Goal: Task Accomplishment & Management: Use online tool/utility

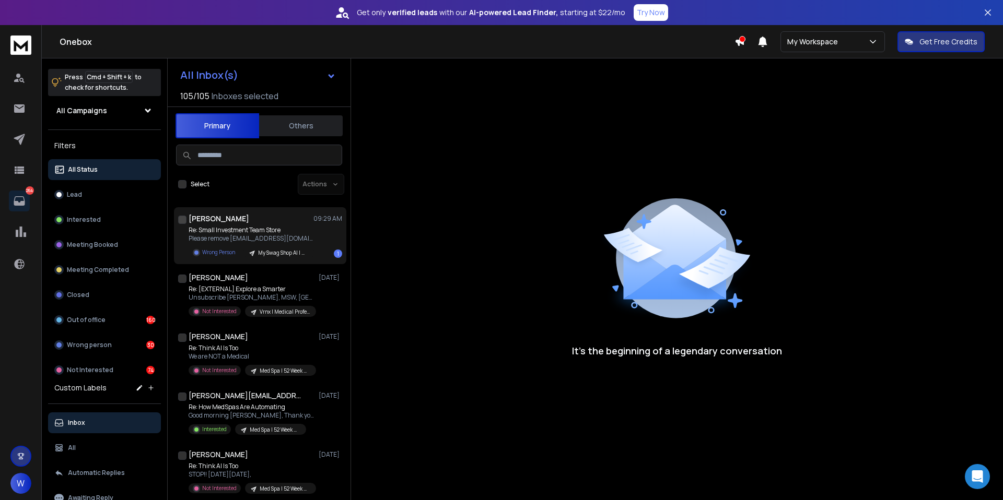
click at [276, 229] on p "Re: Small Investment Team Store" at bounding box center [251, 230] width 125 height 8
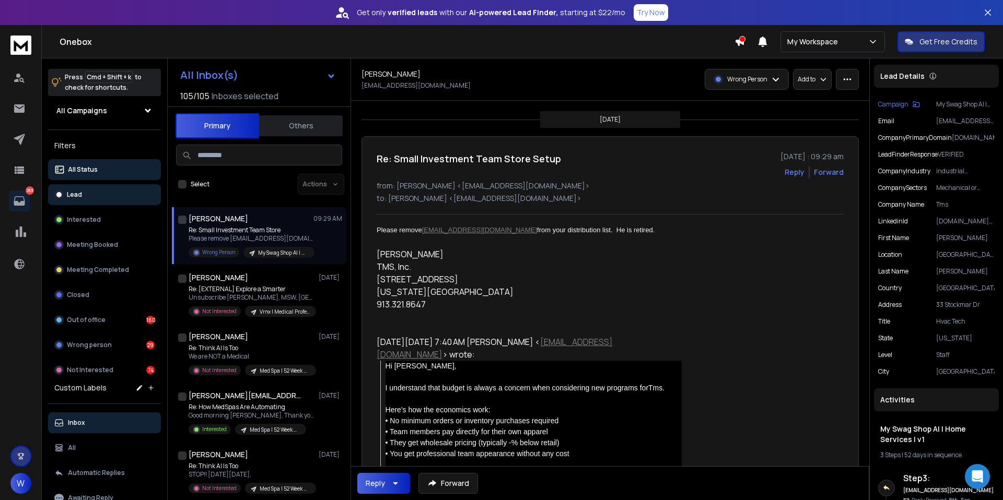
click at [101, 197] on button "Lead" at bounding box center [104, 194] width 113 height 21
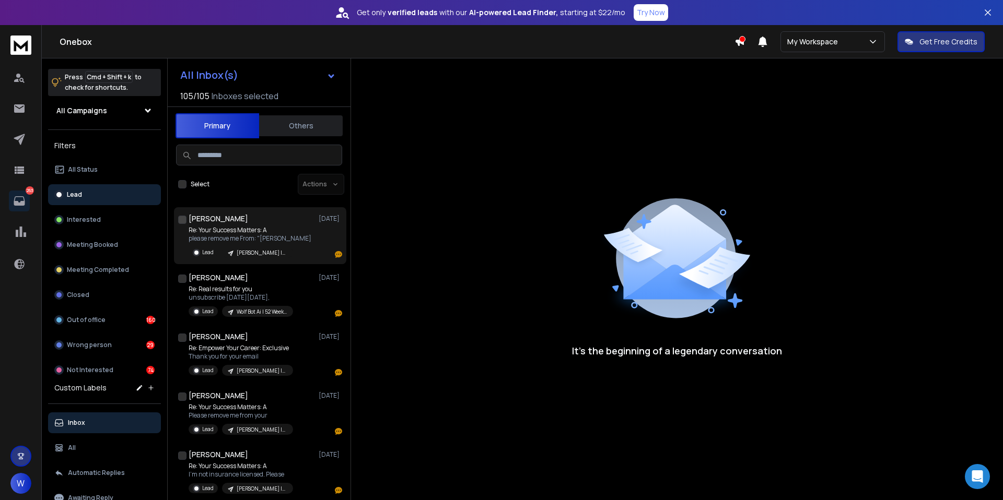
click at [207, 227] on p "Re: Your Success Matters: A" at bounding box center [250, 230] width 123 height 8
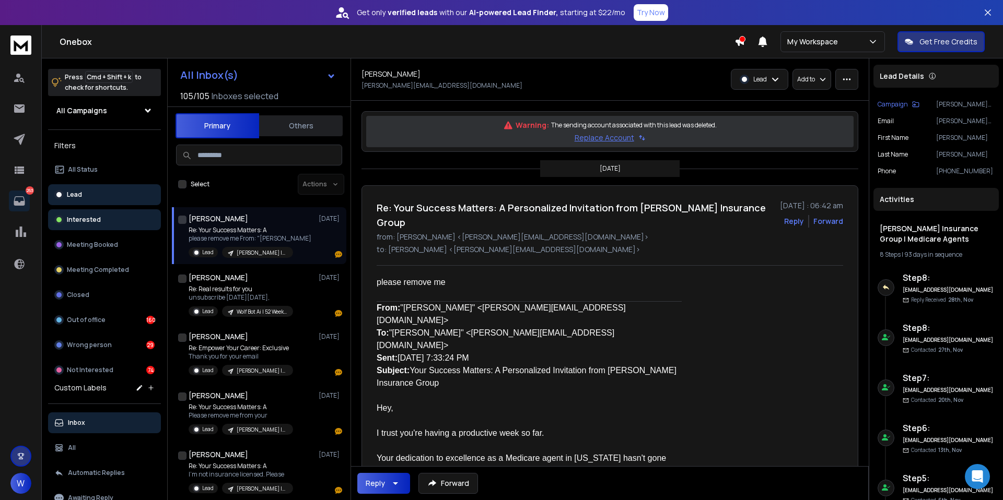
click at [122, 222] on button "Interested" at bounding box center [104, 219] width 113 height 21
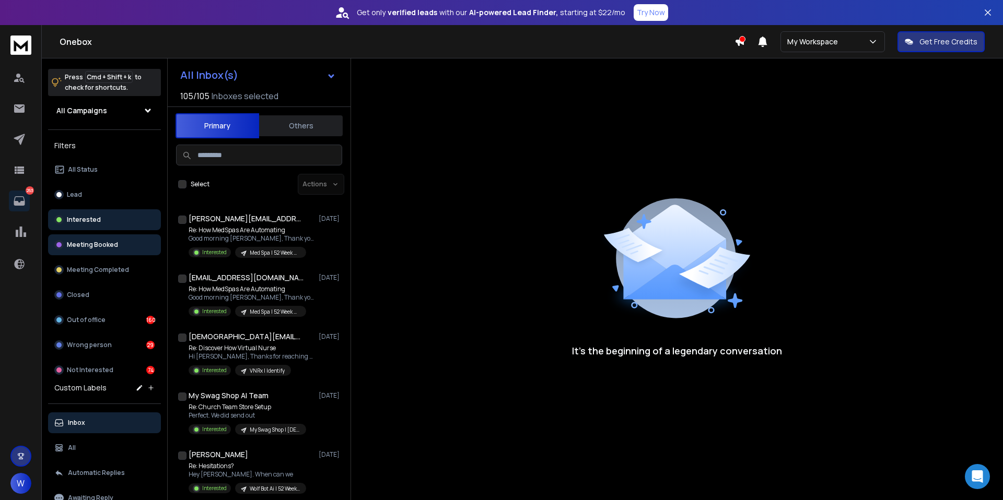
click at [120, 243] on button "Meeting Booked" at bounding box center [104, 245] width 113 height 21
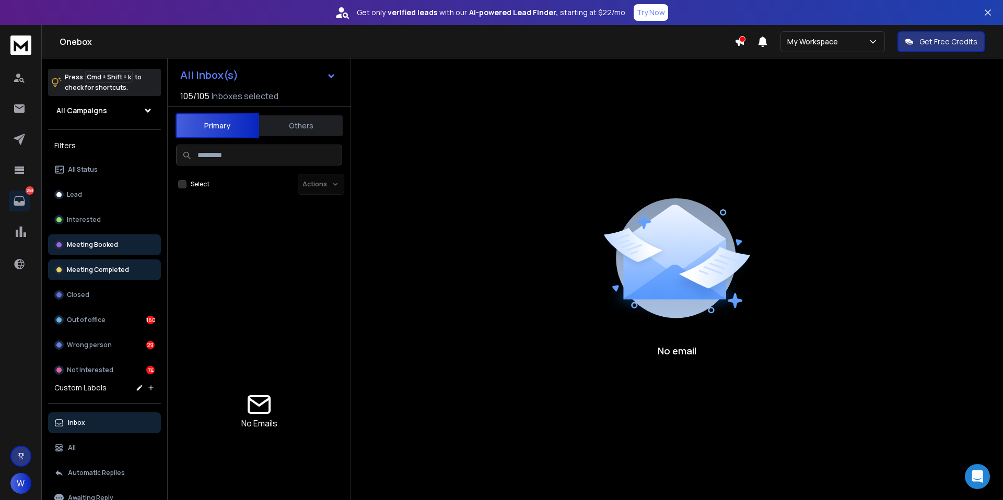
click at [122, 270] on p "Meeting Completed" at bounding box center [98, 270] width 62 height 8
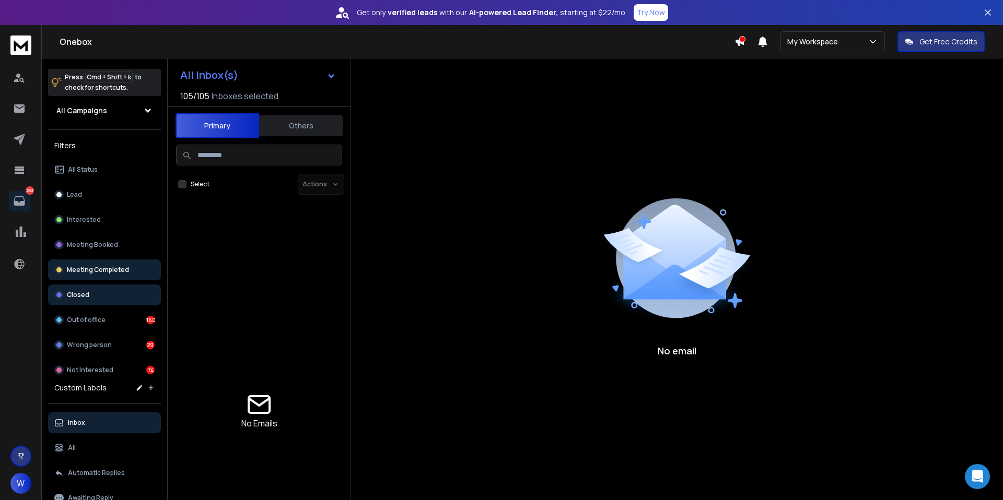
click at [119, 292] on button "Closed" at bounding box center [104, 295] width 113 height 21
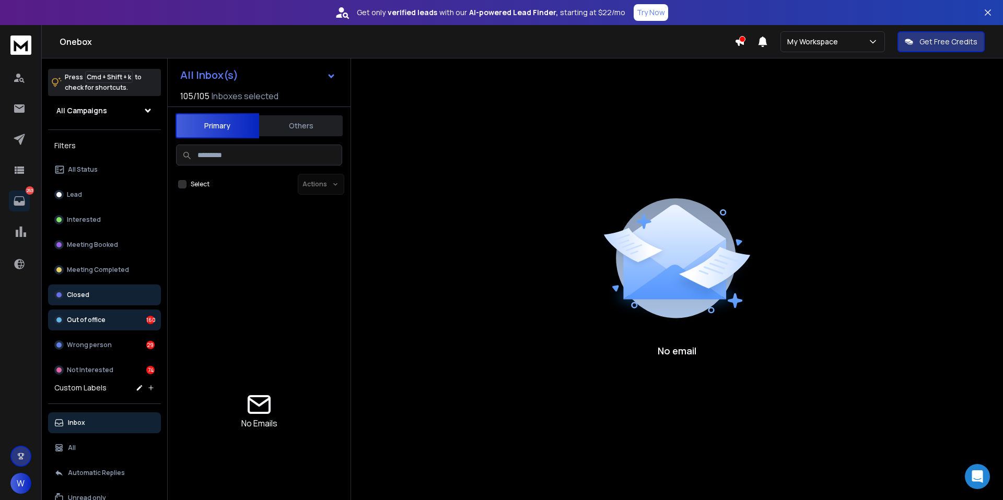
click at [98, 314] on button "Out of office 160" at bounding box center [104, 320] width 113 height 21
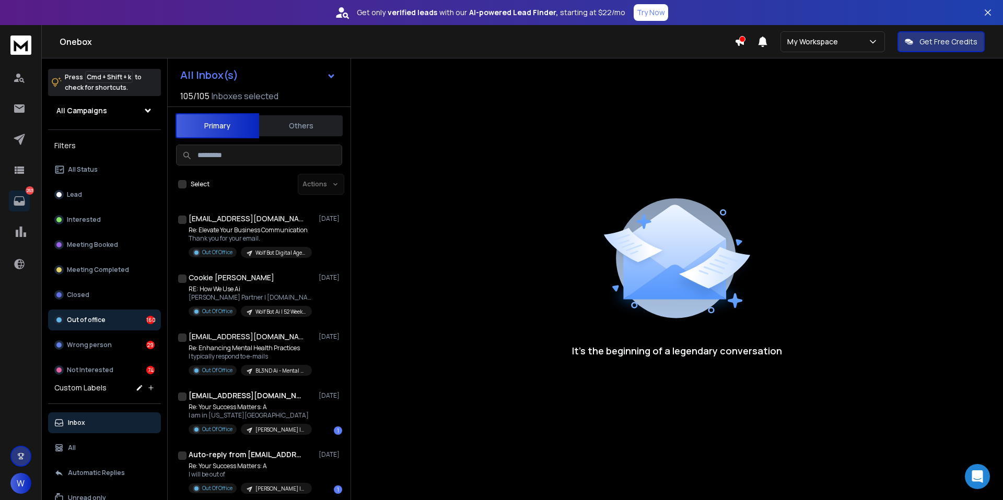
click at [106, 347] on p "Wrong person" at bounding box center [89, 345] width 45 height 8
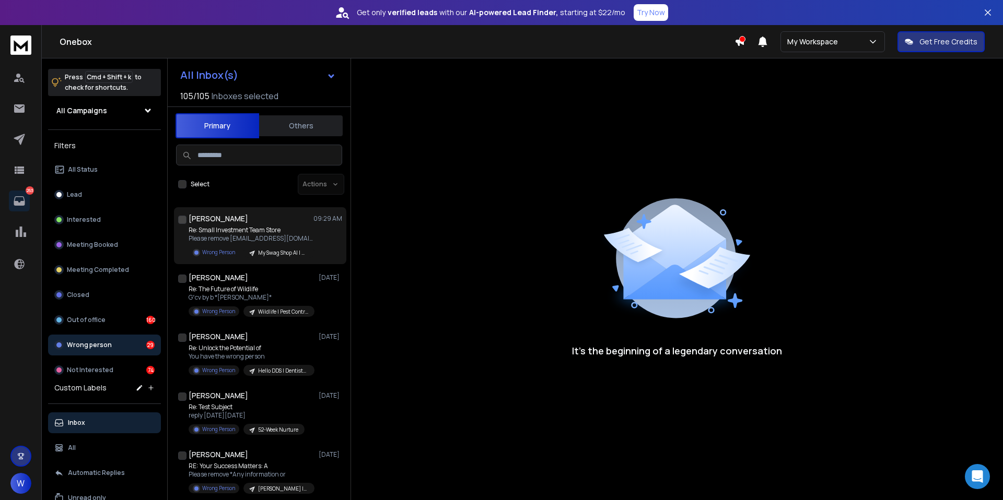
click at [271, 227] on p "Re: Small Investment Team Store" at bounding box center [251, 230] width 125 height 8
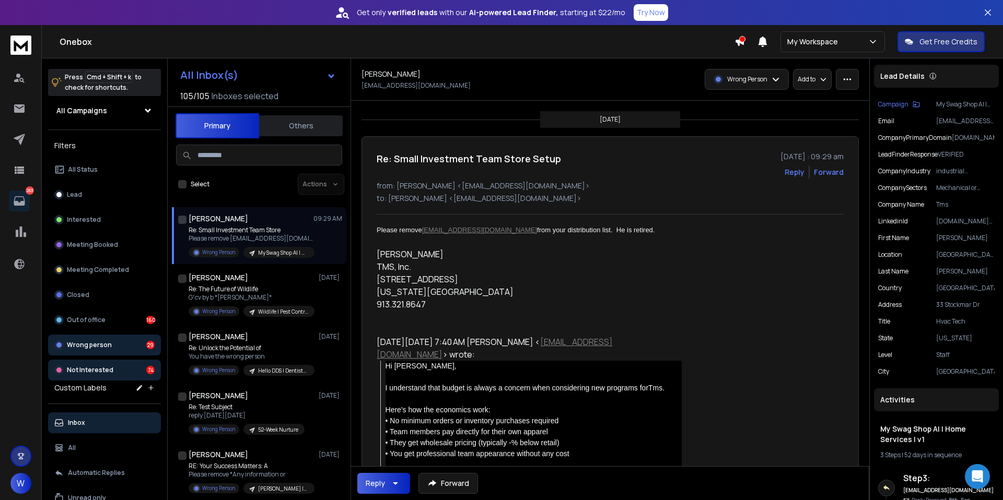
click at [105, 372] on p "Not Interested" at bounding box center [90, 370] width 46 height 8
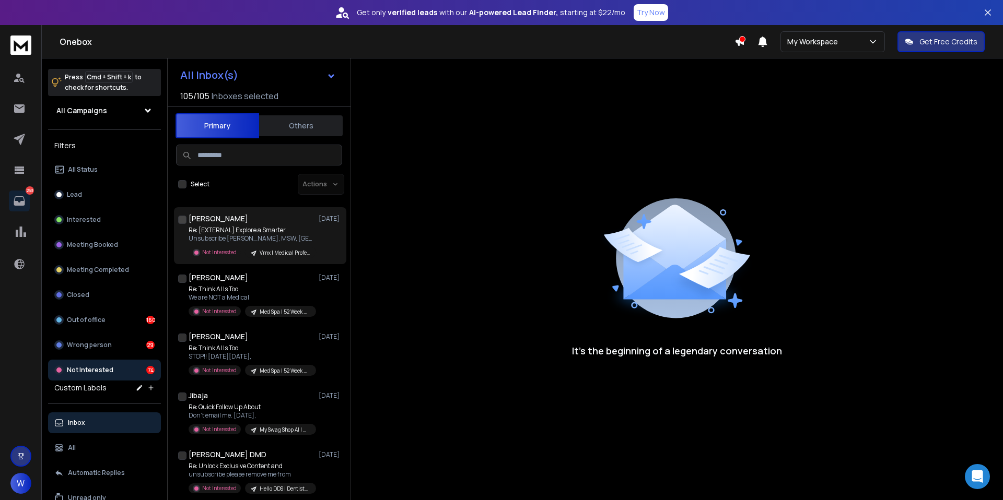
click at [301, 231] on p "Re: [EXTERNAL] Explore a Smarter" at bounding box center [251, 230] width 125 height 8
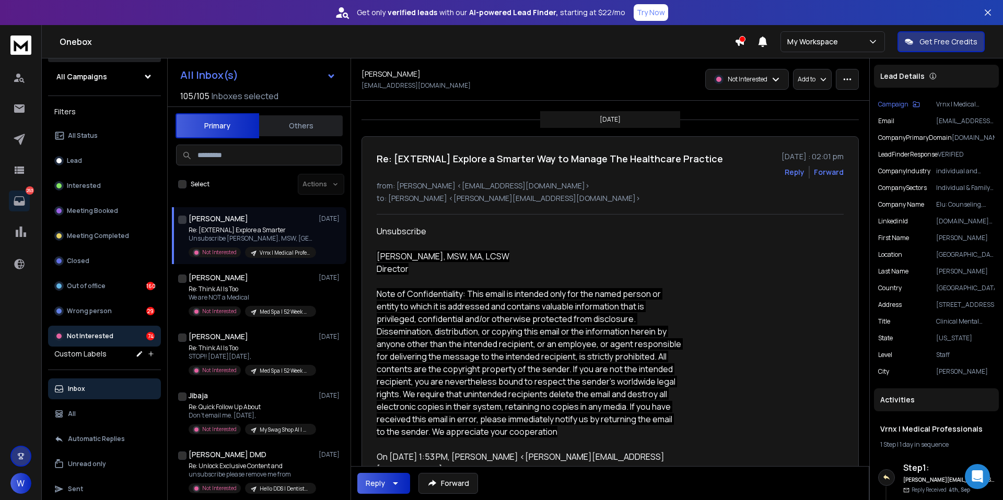
scroll to position [38, 0]
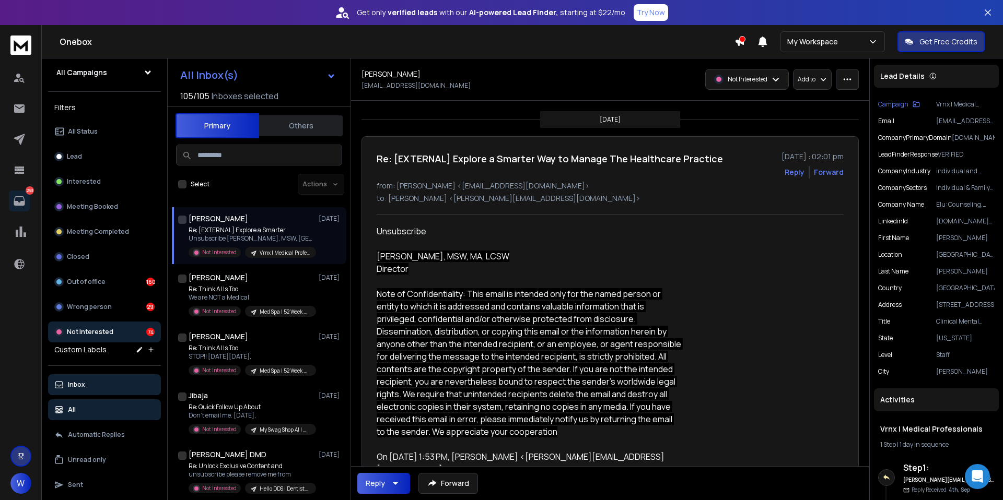
click at [90, 402] on button "All" at bounding box center [104, 410] width 113 height 21
